Goal: Task Accomplishment & Management: Manage account settings

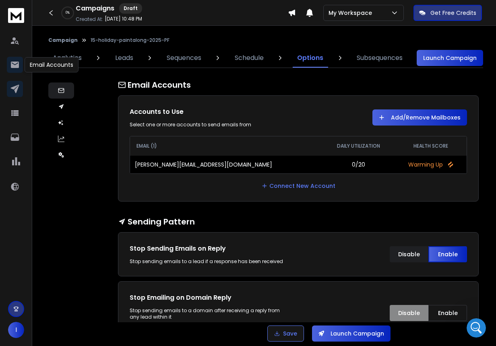
click at [15, 57] on link at bounding box center [15, 65] width 16 height 16
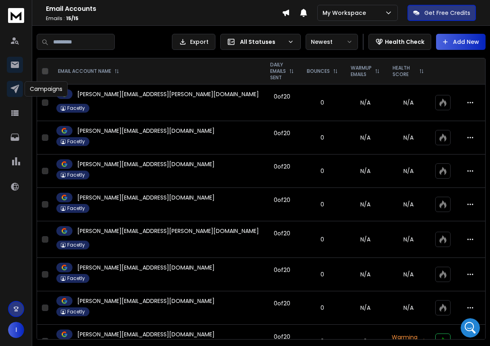
click at [17, 91] on icon at bounding box center [14, 89] width 8 height 8
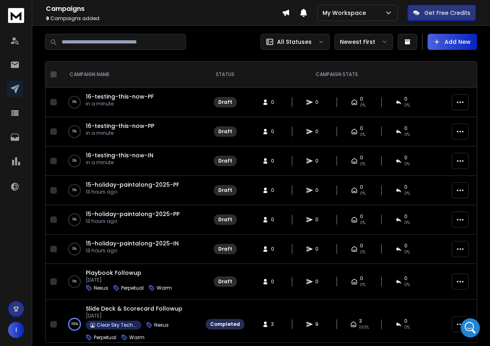
click at [54, 249] on button "button" at bounding box center [53, 249] width 6 height 6
type button "on"
click at [55, 100] on button "button" at bounding box center [53, 102] width 6 height 6
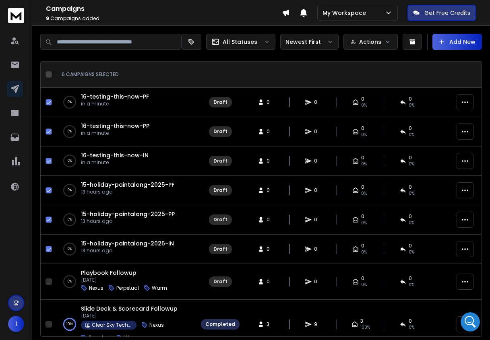
type button "on"
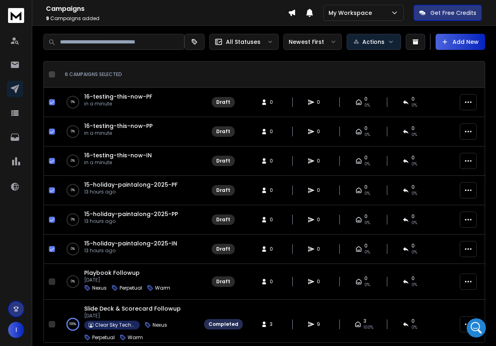
click at [367, 42] on button "Actions" at bounding box center [374, 42] width 54 height 16
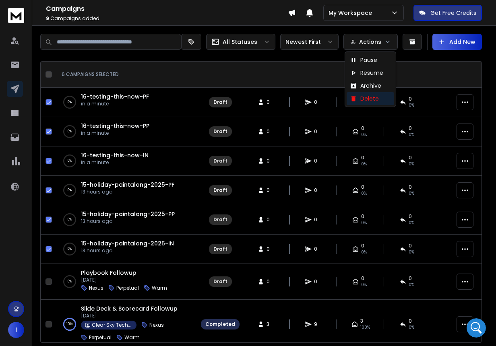
click at [361, 98] on p "Delete" at bounding box center [369, 99] width 19 height 8
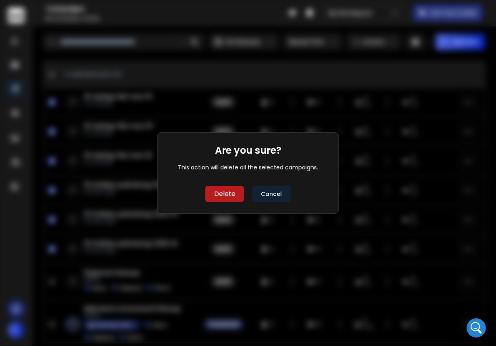
click at [228, 197] on p "delete" at bounding box center [224, 194] width 21 height 10
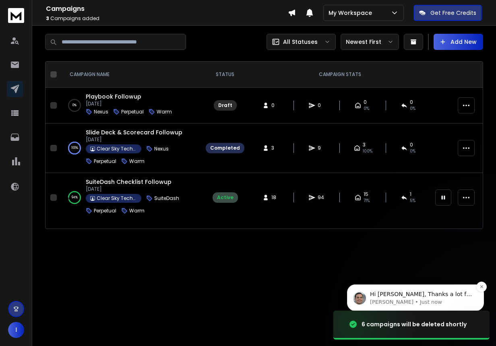
click at [426, 299] on p "Raj • Just now" at bounding box center [422, 302] width 104 height 7
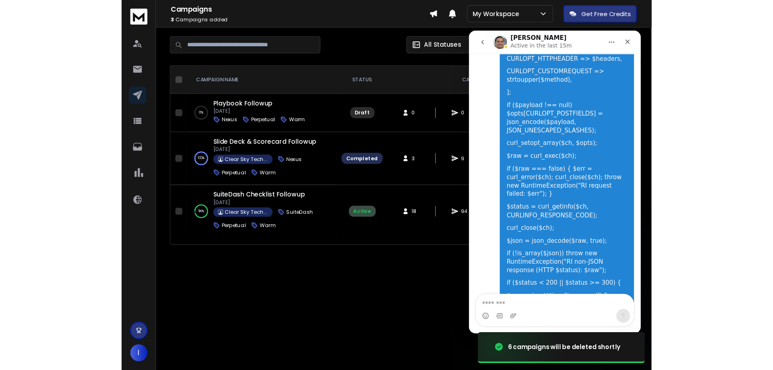
scroll to position [1084, 0]
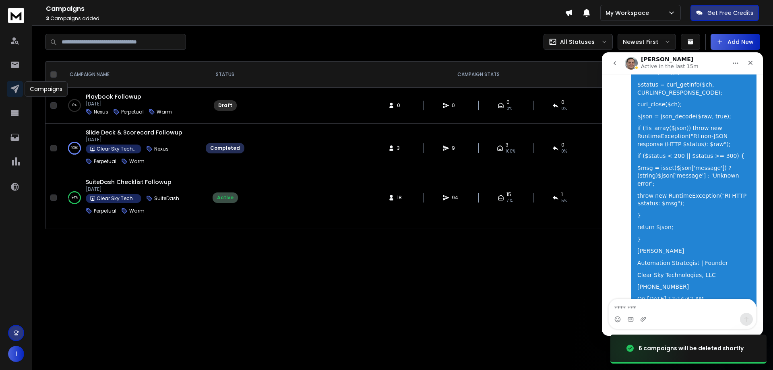
click at [16, 90] on icon at bounding box center [14, 89] width 8 height 8
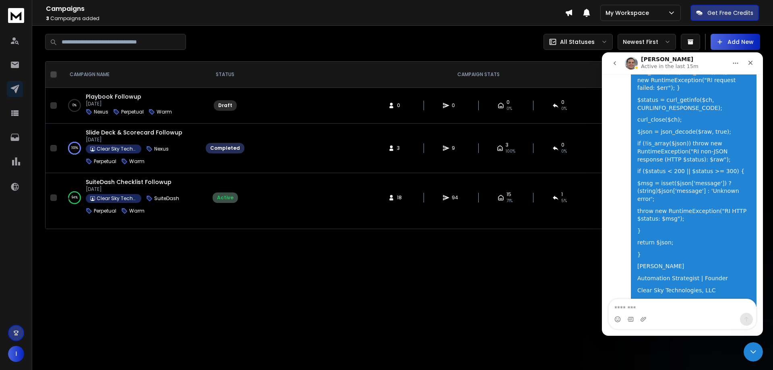
scroll to position [1071, 0]
click at [751, 349] on icon "Close Intercom Messenger" at bounding box center [754, 352] width 10 height 10
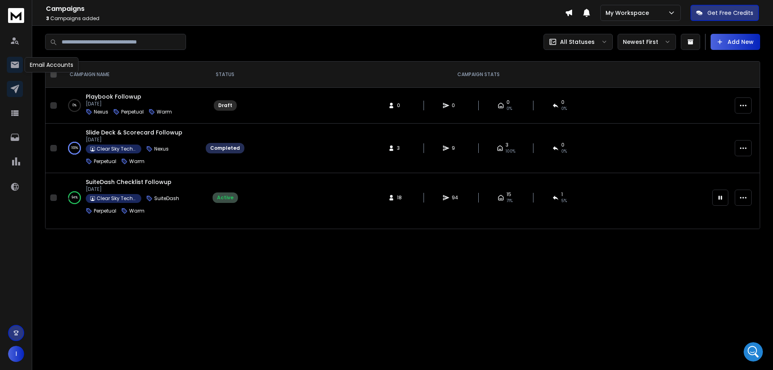
click at [16, 66] on icon at bounding box center [15, 65] width 8 height 6
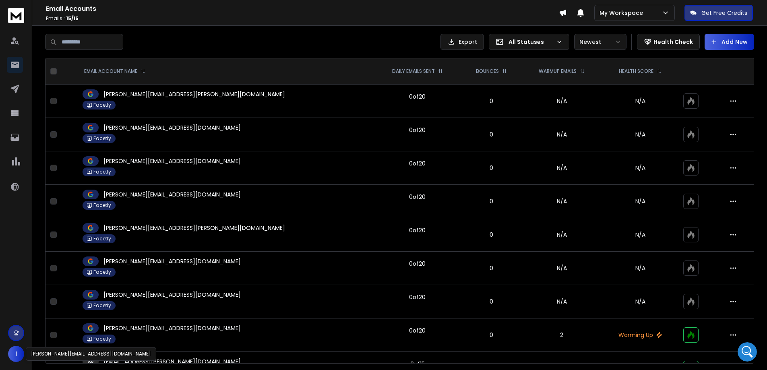
click at [13, 357] on span "I" at bounding box center [16, 354] width 16 height 16
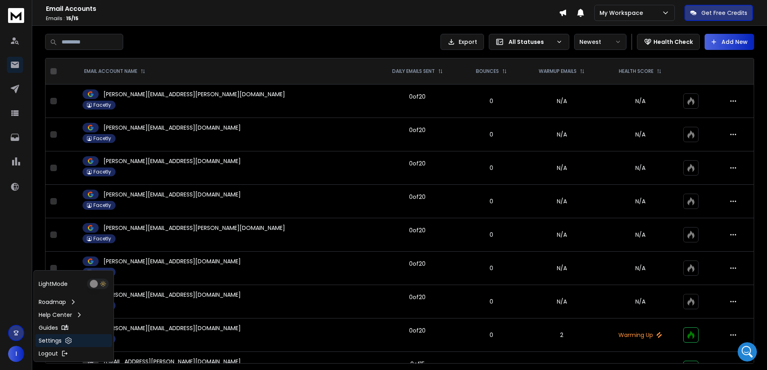
click at [52, 345] on div "Settings" at bounding box center [73, 340] width 77 height 13
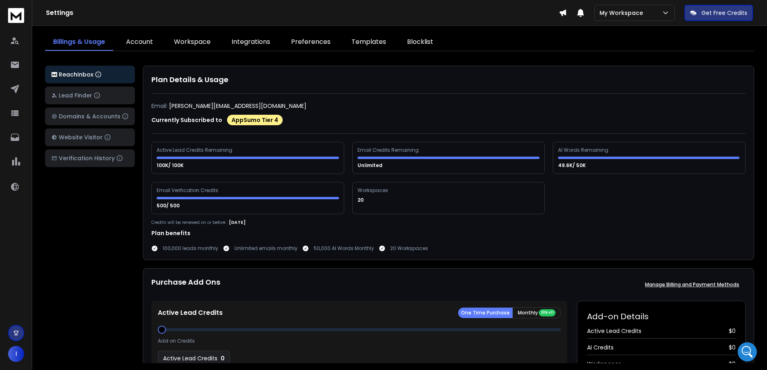
click at [73, 118] on button "Domains & Accounts" at bounding box center [90, 117] width 90 height 18
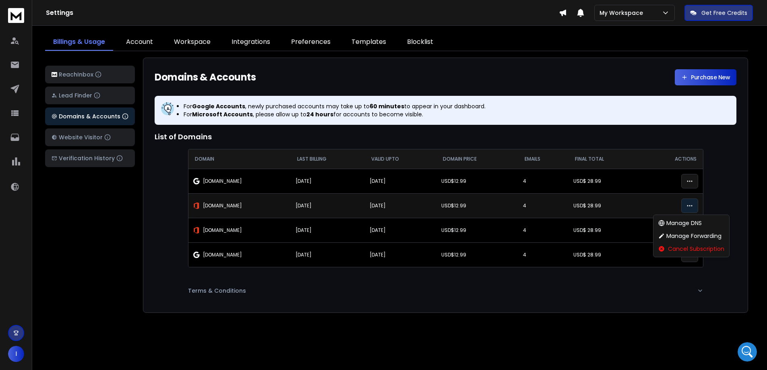
click at [692, 205] on icon "button" at bounding box center [689, 205] width 5 height 1
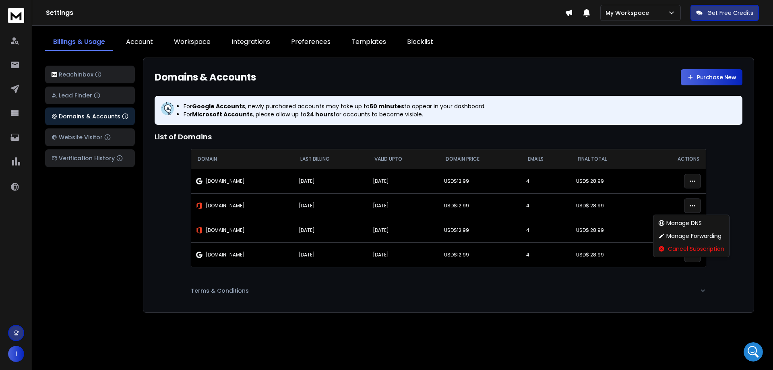
click at [94, 259] on div "ReachInbox Lead Finder Domains & Accounts Website Visitor Verification History …" at bounding box center [399, 211] width 709 height 306
